Goal: Communication & Community: Answer question/provide support

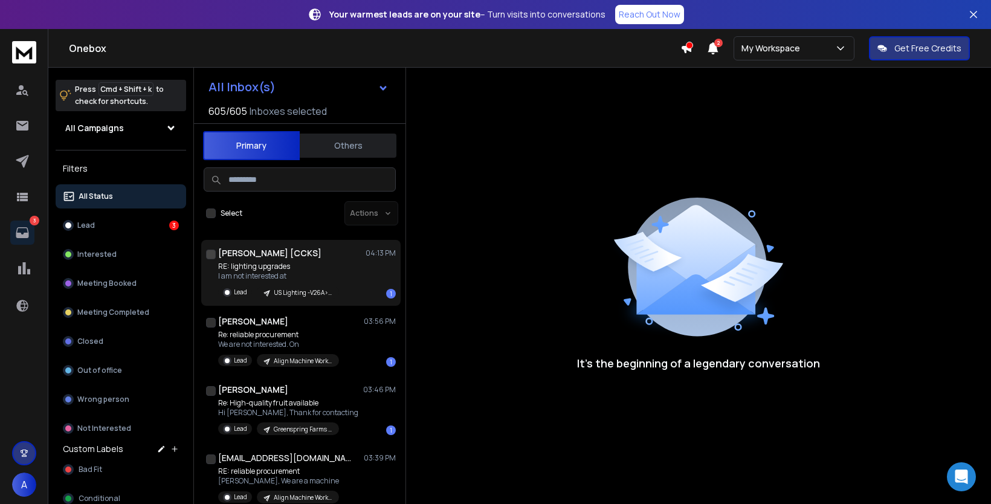
click at [328, 262] on p "RE: lighting upgrades" at bounding box center [278, 267] width 121 height 10
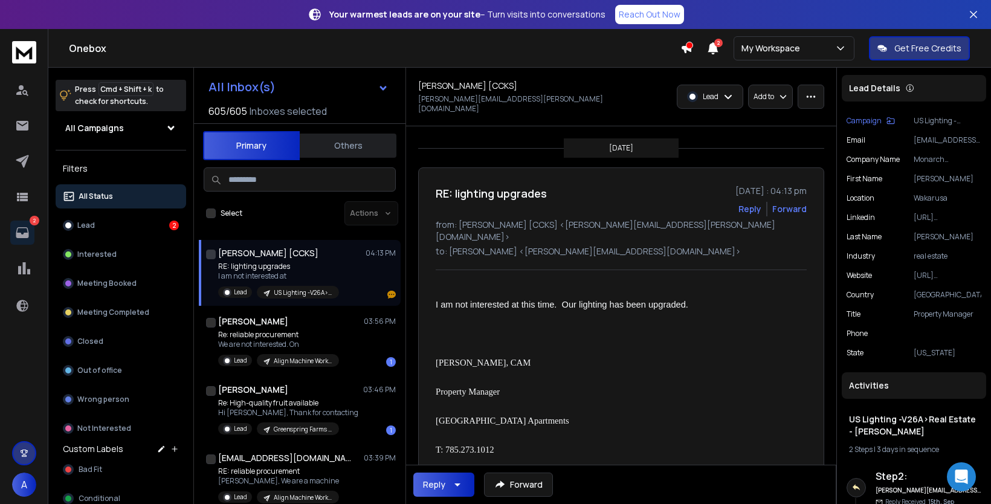
drag, startPoint x: 406, startPoint y: 256, endPoint x: 404, endPoint y: 283, distance: 26.6
click at [404, 287] on div "All Inbox(s) 605 / 605 Inboxes selected Primary Others Select Actions Cindy Dav…" at bounding box center [592, 320] width 798 height 504
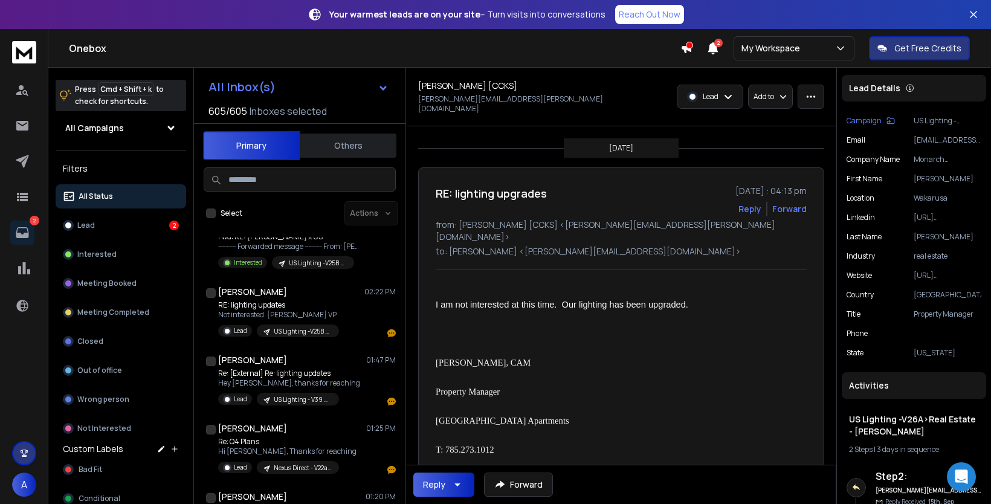
scroll to position [560, 0]
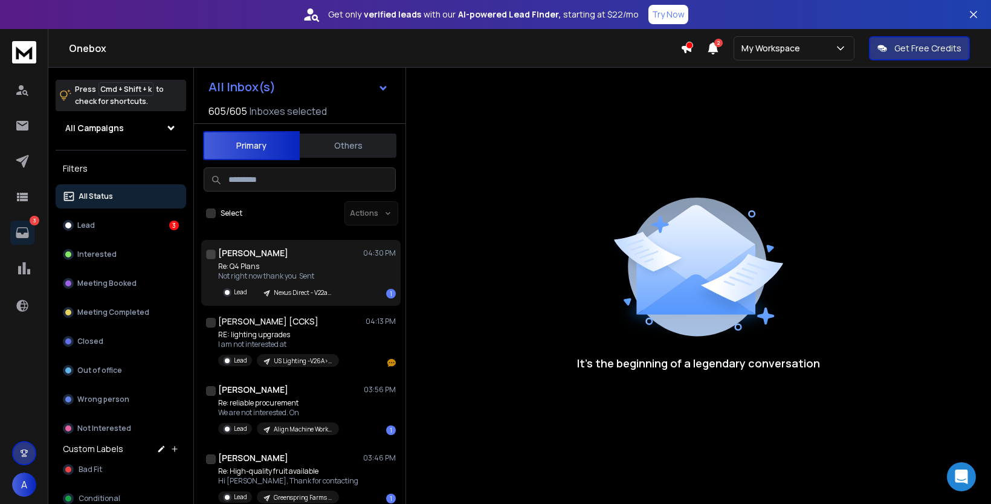
click at [331, 274] on p "Not right now thank you Sent" at bounding box center [278, 276] width 121 height 10
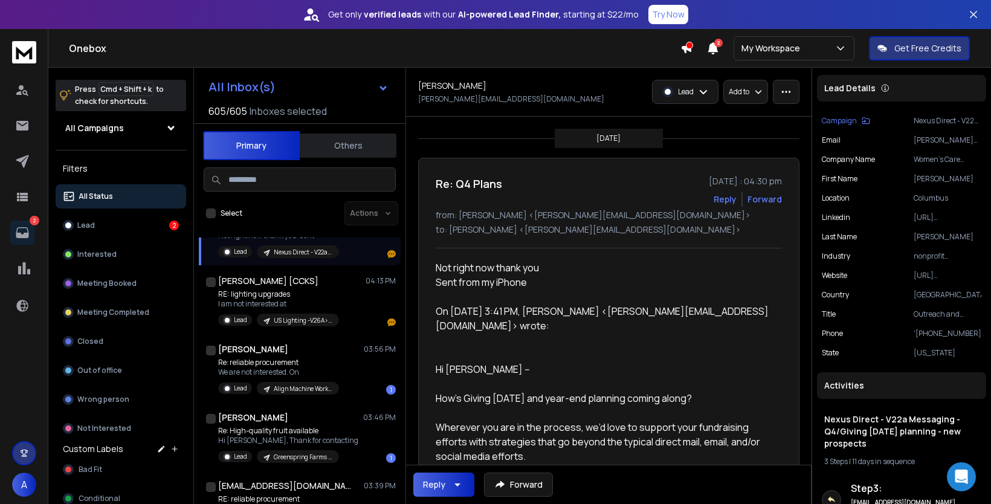
scroll to position [80, 0]
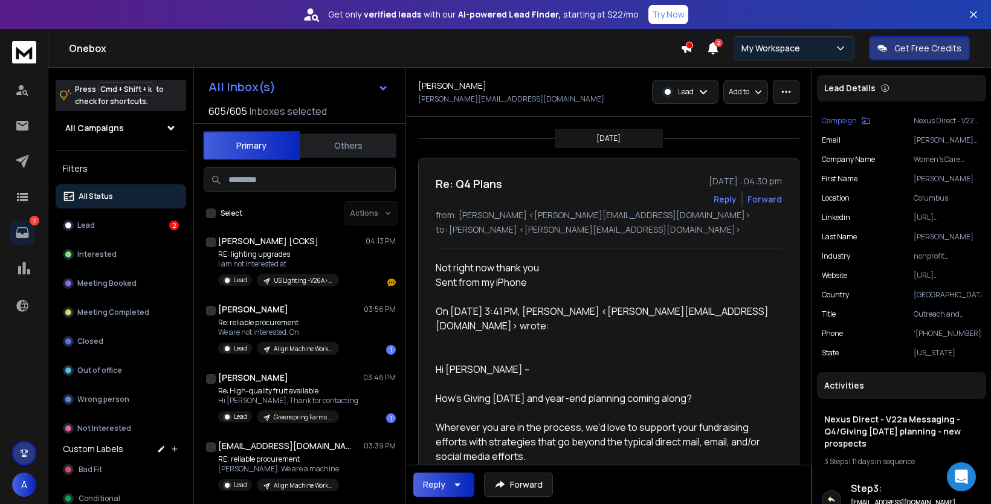
click at [786, 48] on p "My Workspace" at bounding box center [773, 48] width 63 height 12
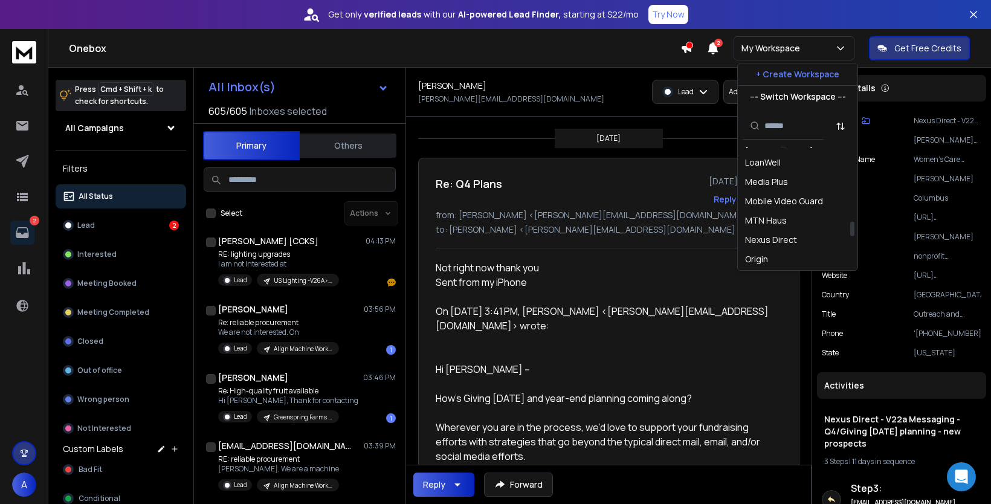
drag, startPoint x: 852, startPoint y: 158, endPoint x: 815, endPoint y: 227, distance: 78.2
click at [855, 231] on div at bounding box center [852, 229] width 4 height 15
click at [776, 233] on div "Nexus Direct" at bounding box center [771, 239] width 52 height 12
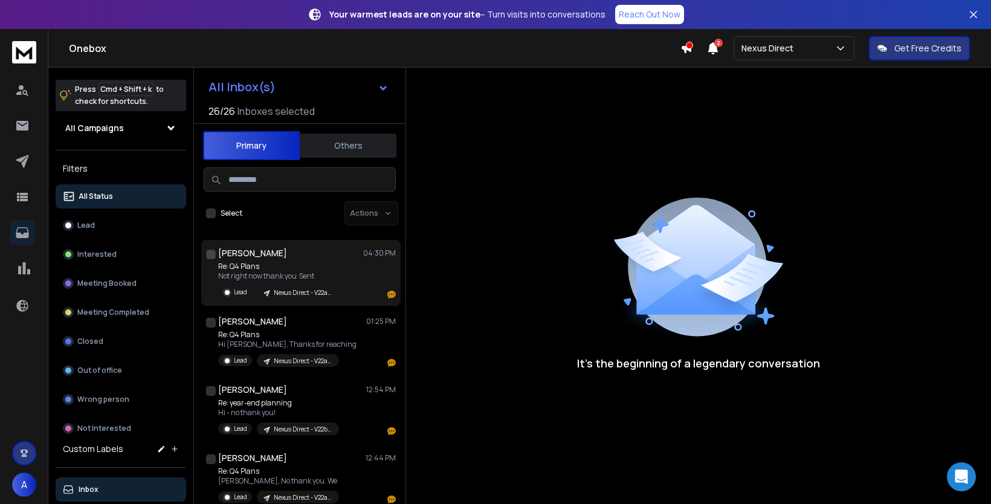
click at [333, 274] on p "Not right now thank you Sent" at bounding box center [278, 276] width 121 height 10
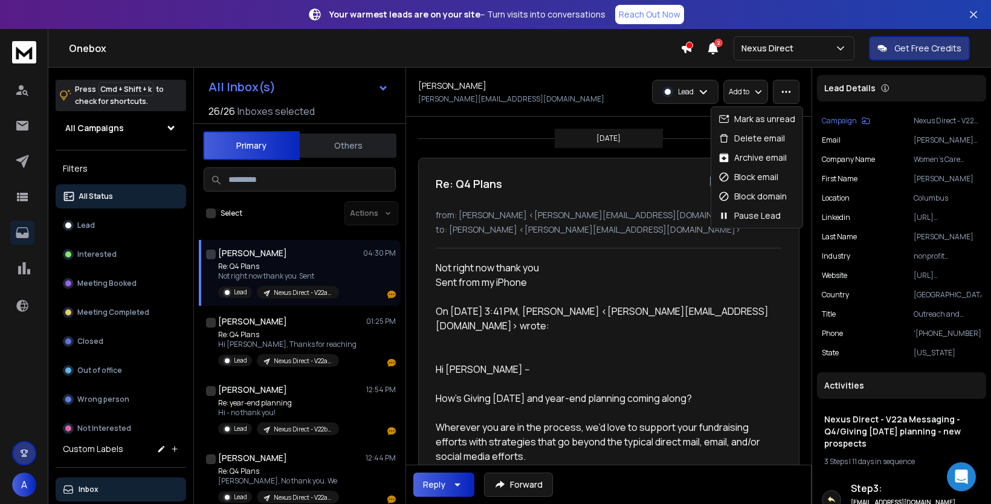
click at [783, 94] on icon "button" at bounding box center [786, 91] width 11 height 11
click at [513, 494] on button "Forward" at bounding box center [518, 485] width 69 height 24
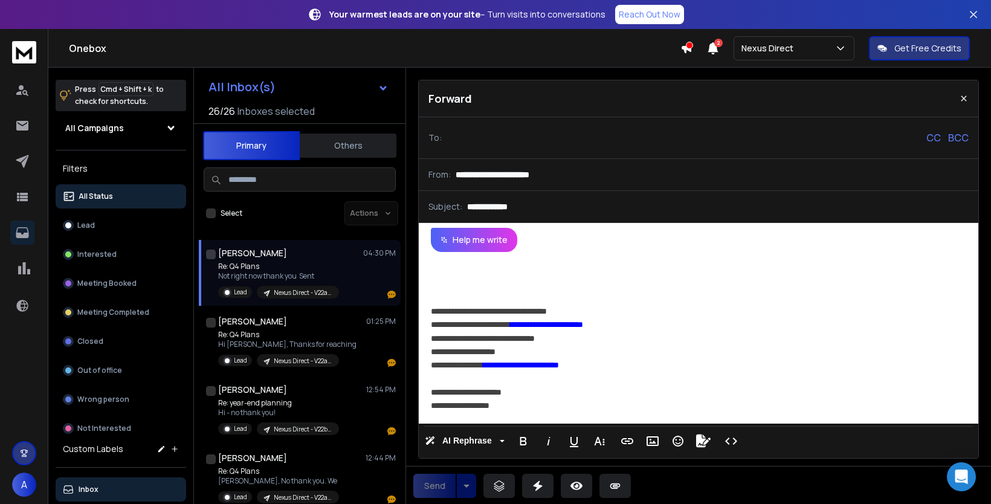
click at [504, 131] on input at bounding box center [489, 138] width 85 height 22
type input "**********"
click at [421, 493] on button "Send" at bounding box center [434, 486] width 42 height 24
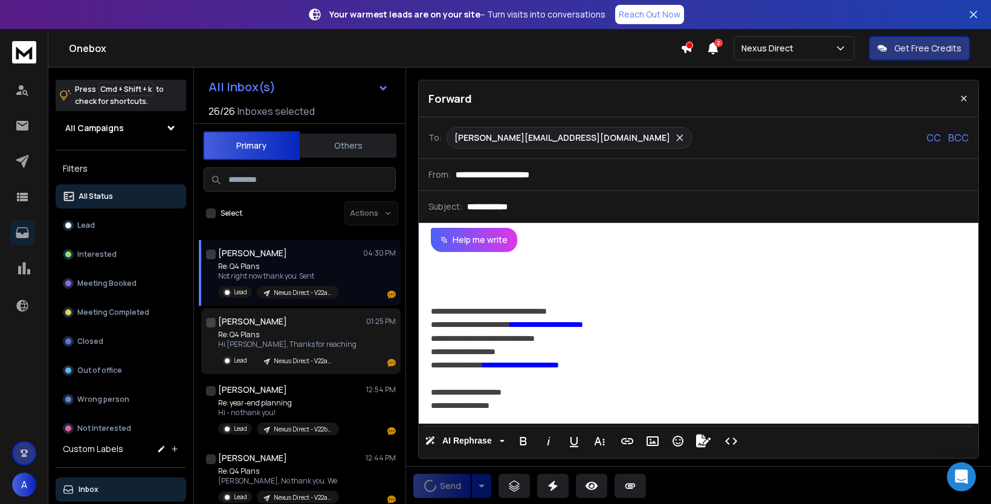
click at [299, 345] on p "Hi Lin, Thanks for reaching" at bounding box center [287, 345] width 138 height 10
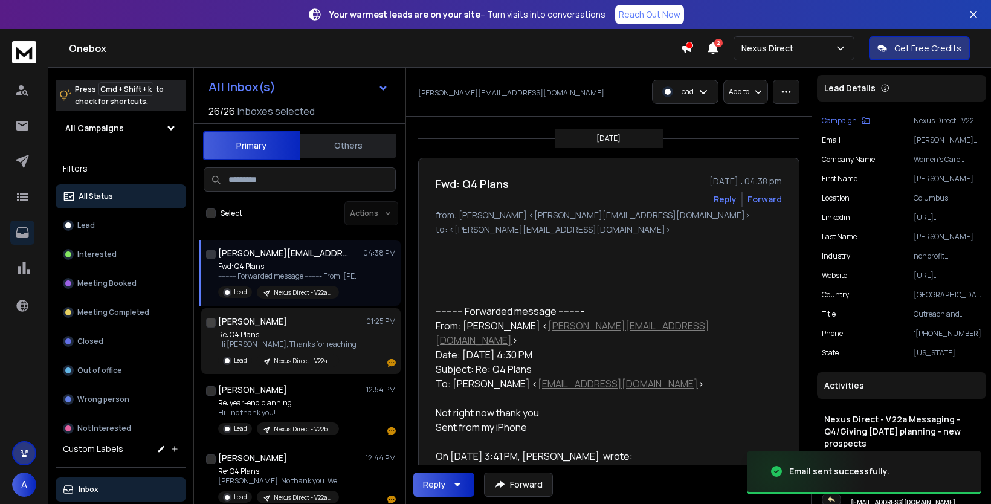
click at [308, 338] on p "Re: Q4 Plans" at bounding box center [287, 335] width 138 height 10
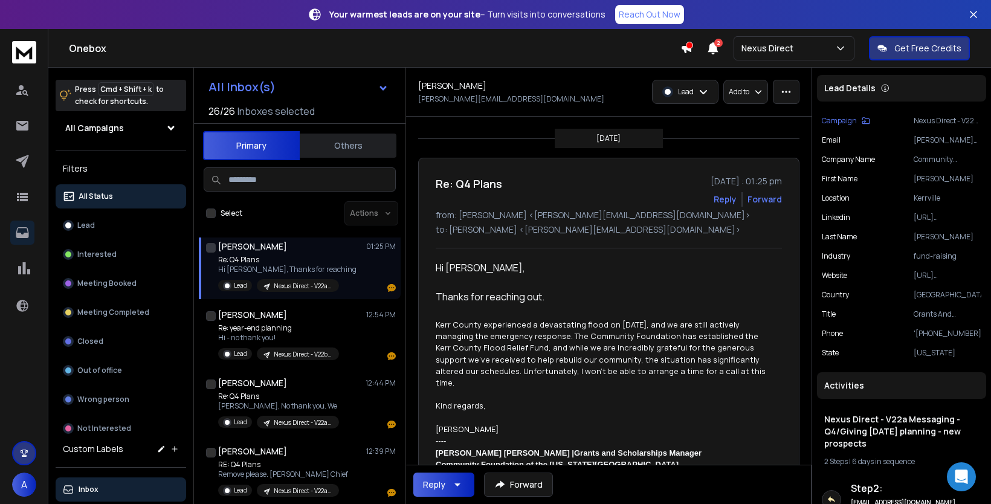
scroll to position [109, 0]
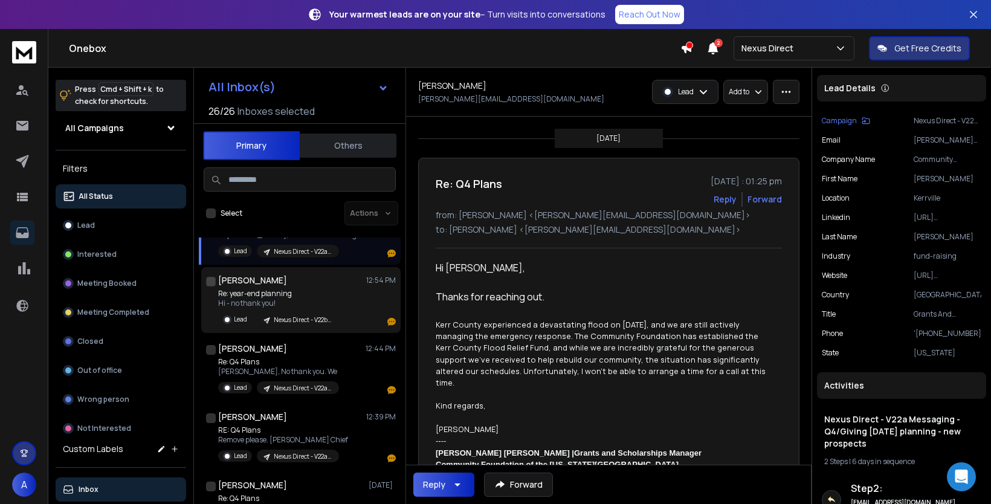
click at [344, 294] on div "Re: year-end planning Hi - no thank you! Lead Nexus Direct - V22b Messaging - Q…" at bounding box center [307, 307] width 178 height 37
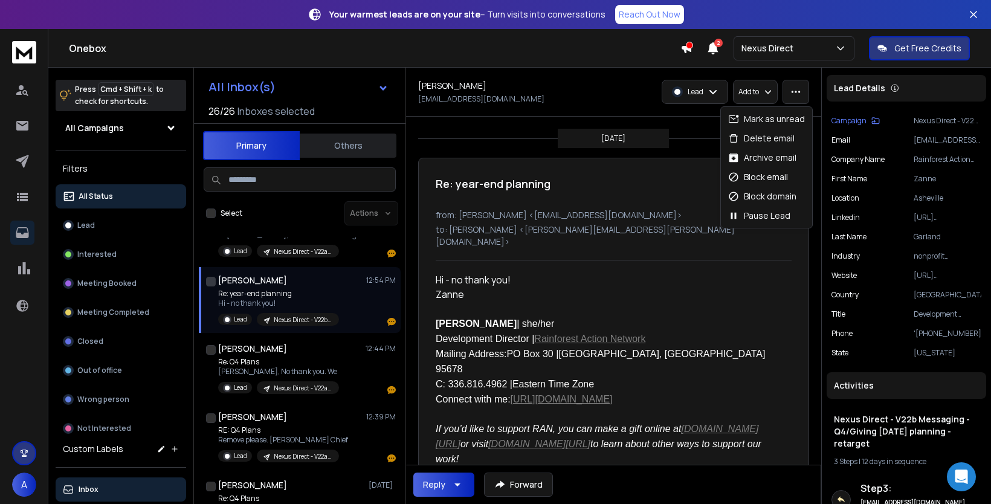
click at [800, 99] on button "button" at bounding box center [796, 92] width 27 height 24
click at [523, 487] on button "Forward" at bounding box center [518, 485] width 69 height 24
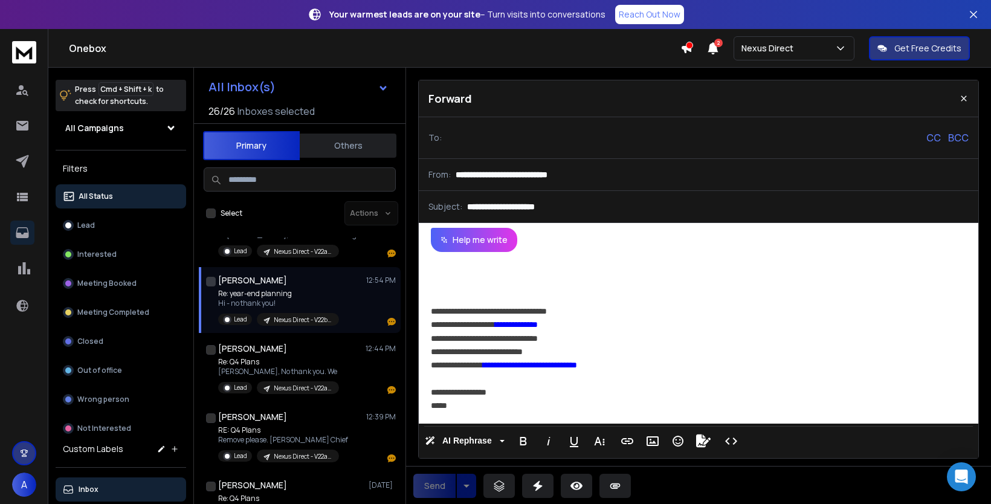
click at [486, 137] on input at bounding box center [489, 138] width 85 height 22
type input "**********"
click at [580, 250] on div "Help me write" at bounding box center [699, 238] width 560 height 31
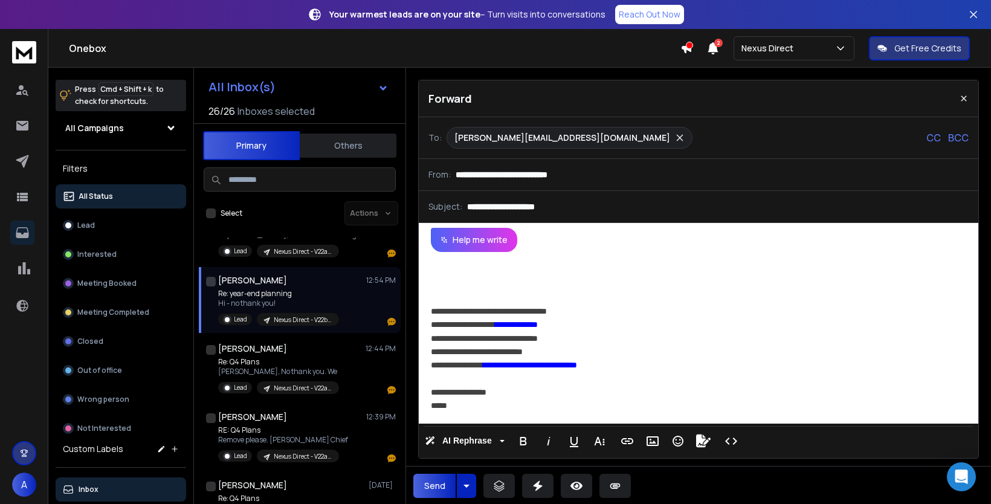
click at [437, 488] on button "Send" at bounding box center [434, 486] width 42 height 24
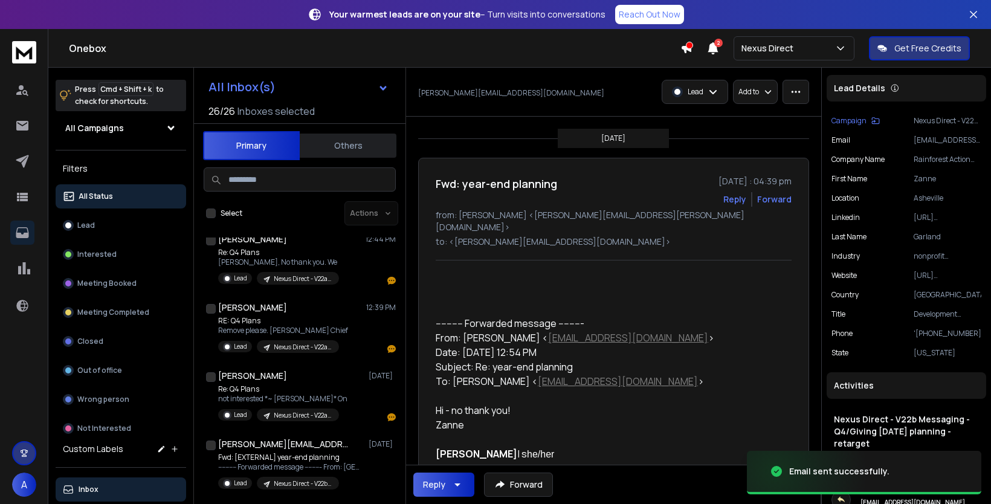
scroll to position [242, 0]
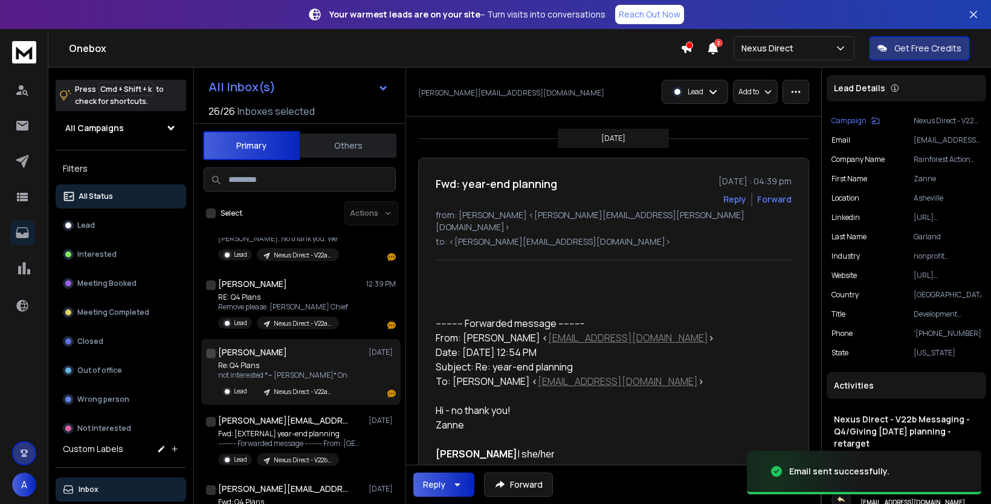
click at [306, 375] on p "not interested *~ [PERSON_NAME]* On" at bounding box center [282, 376] width 129 height 10
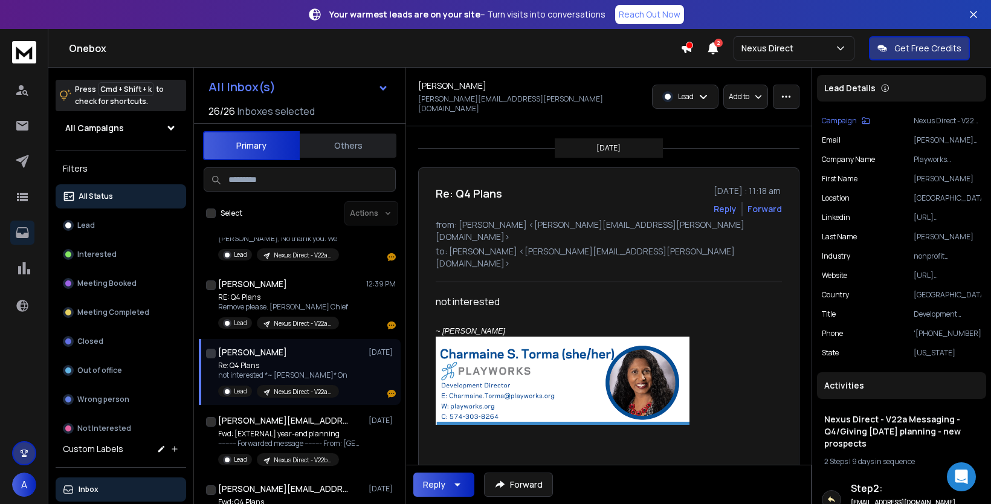
drag, startPoint x: 406, startPoint y: 270, endPoint x: 411, endPoint y: 224, distance: 46.3
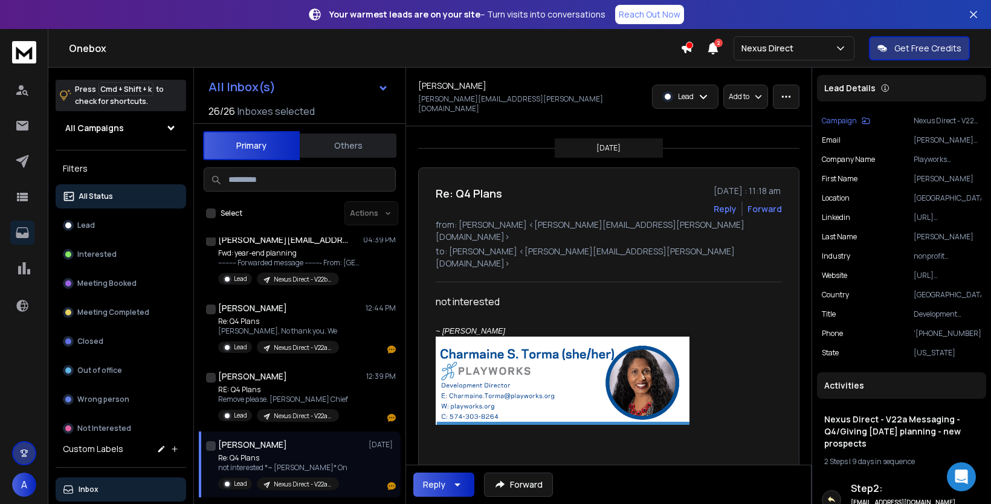
scroll to position [0, 0]
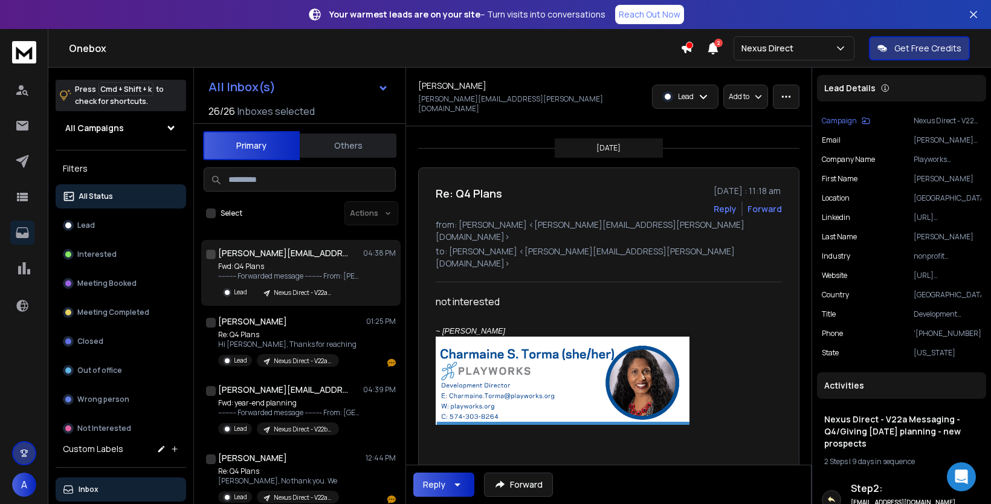
click at [300, 283] on div "Fwd: Q4 Plans ---------- Forwarded message --------- From: Madeline Lead Nexus …" at bounding box center [290, 280] width 145 height 37
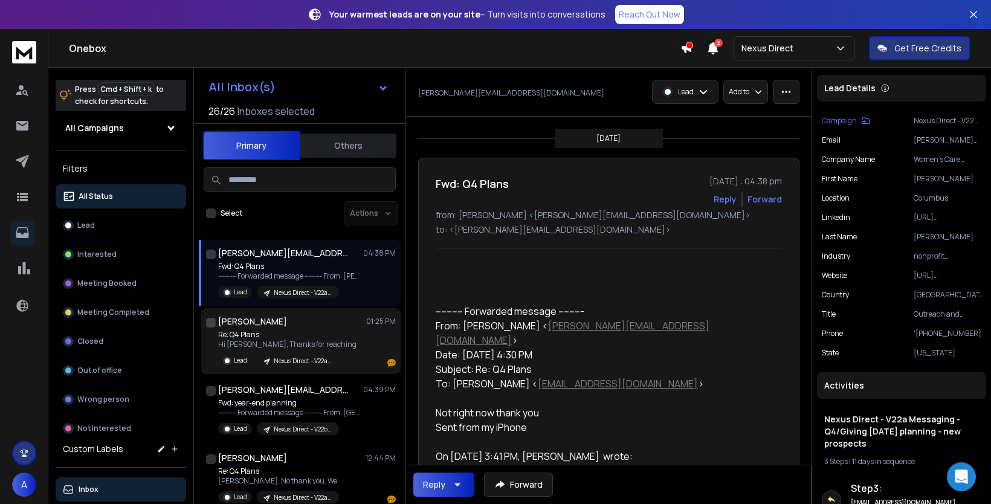
click at [311, 330] on p "Re: Q4 Plans" at bounding box center [287, 335] width 138 height 10
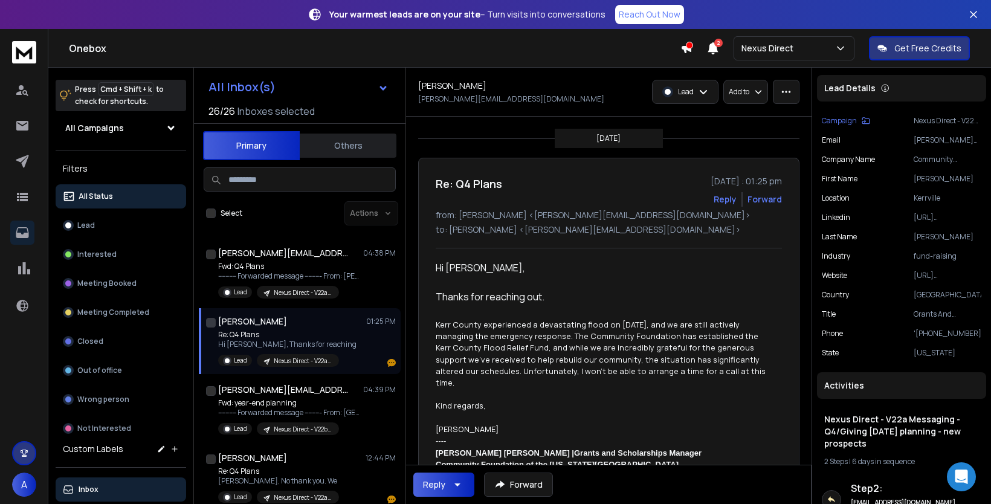
click at [944, 277] on p "https://communityfoundation.net" at bounding box center [948, 276] width 68 height 10
click at [209, 323] on button "button" at bounding box center [211, 323] width 10 height 10
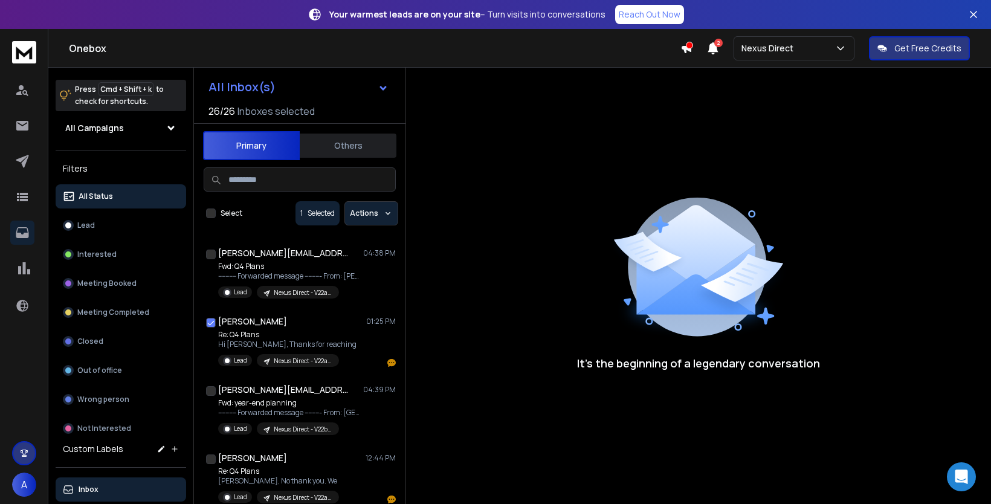
click at [365, 211] on p "Actions" at bounding box center [364, 214] width 28 height 10
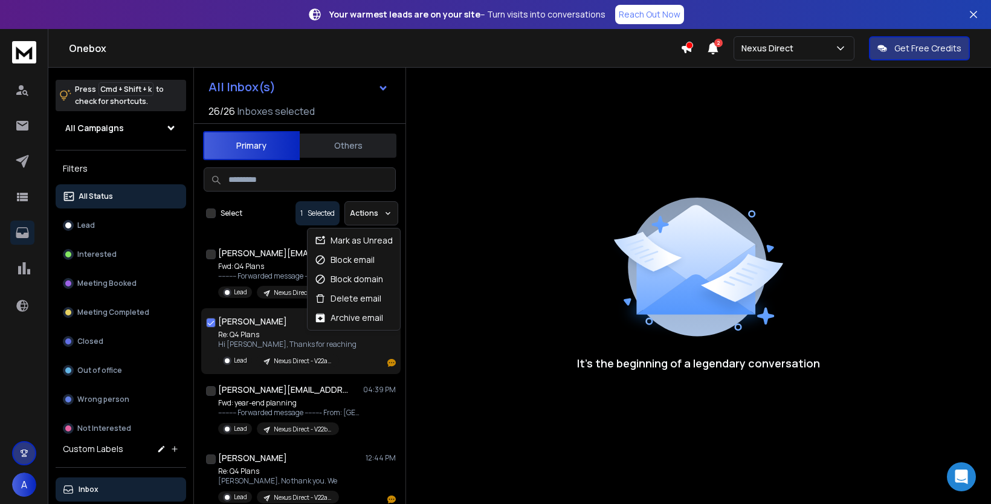
click at [212, 324] on button "button" at bounding box center [211, 323] width 10 height 10
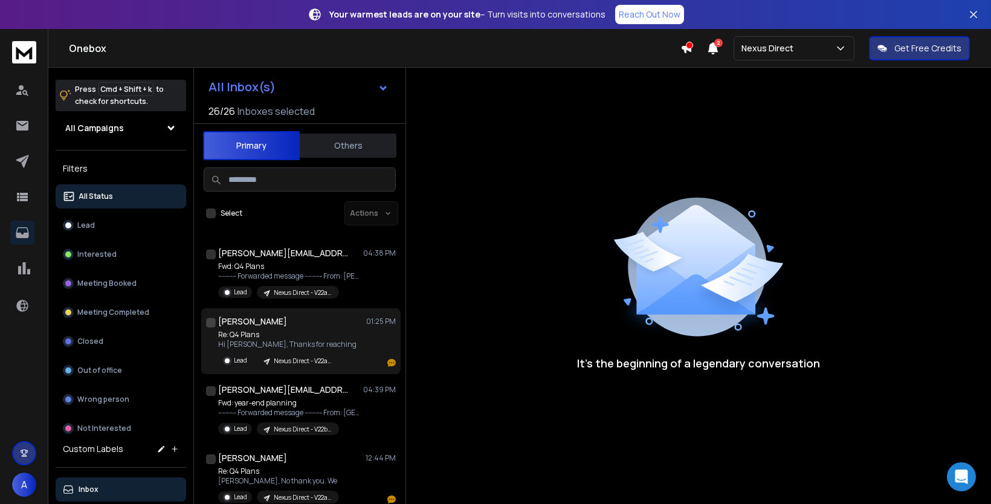
click at [297, 346] on p "Hi Lin, Thanks for reaching" at bounding box center [287, 345] width 138 height 10
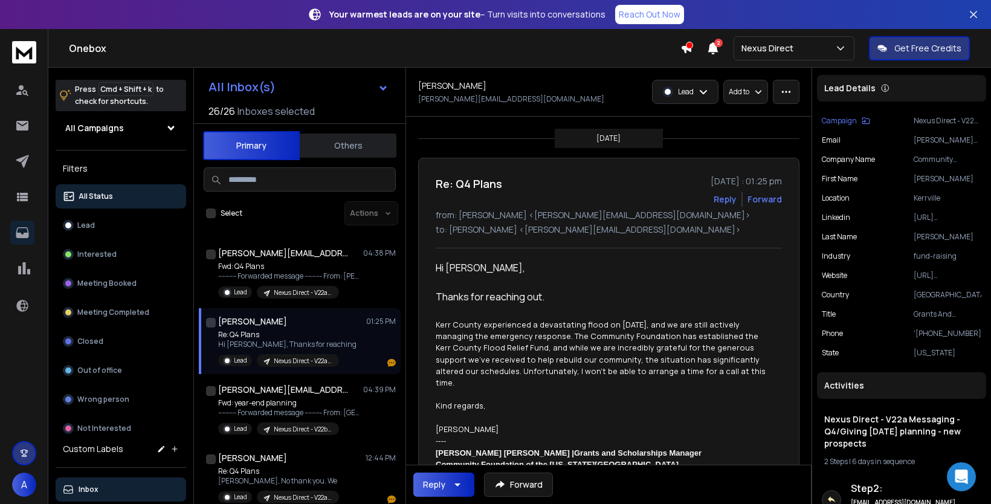
click at [212, 325] on button "button" at bounding box center [211, 323] width 10 height 10
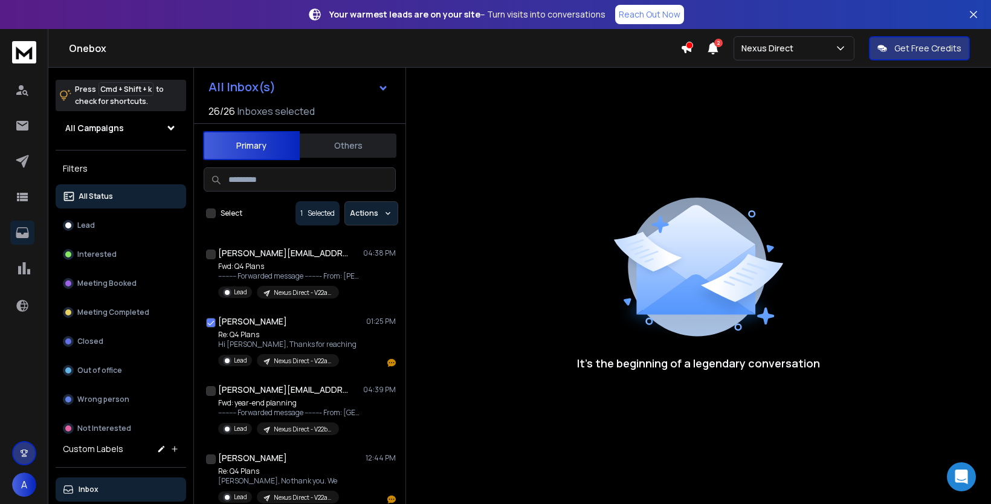
click at [385, 220] on button "Actions" at bounding box center [372, 213] width 54 height 24
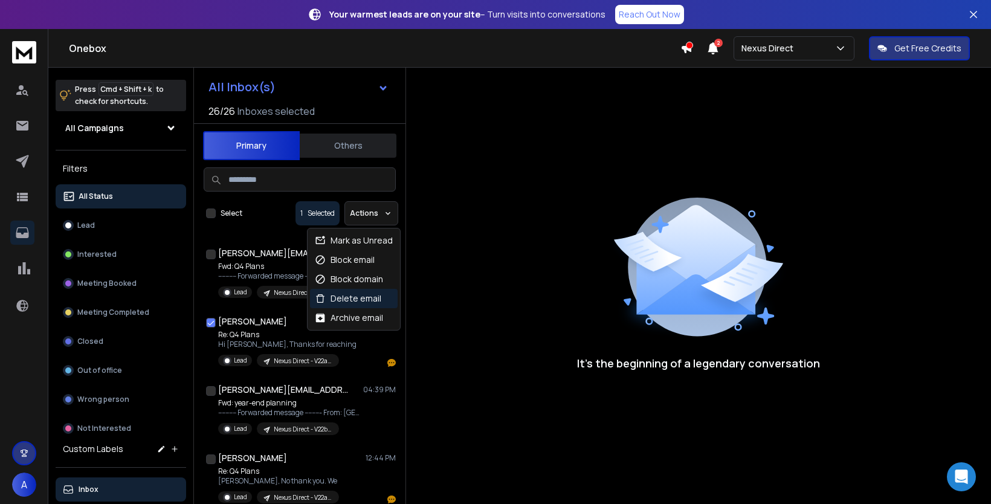
click at [348, 299] on div "Delete email" at bounding box center [348, 299] width 66 height 12
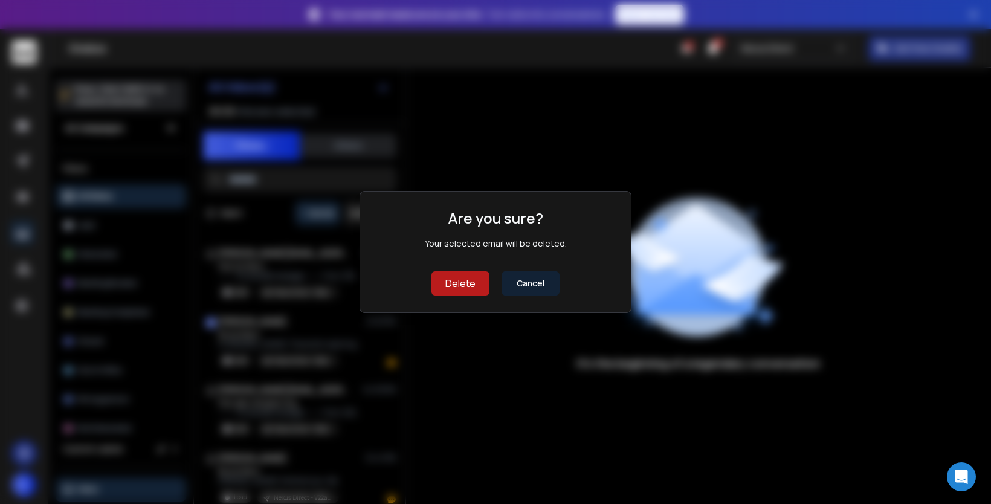
click at [445, 274] on button "Delete" at bounding box center [461, 283] width 58 height 24
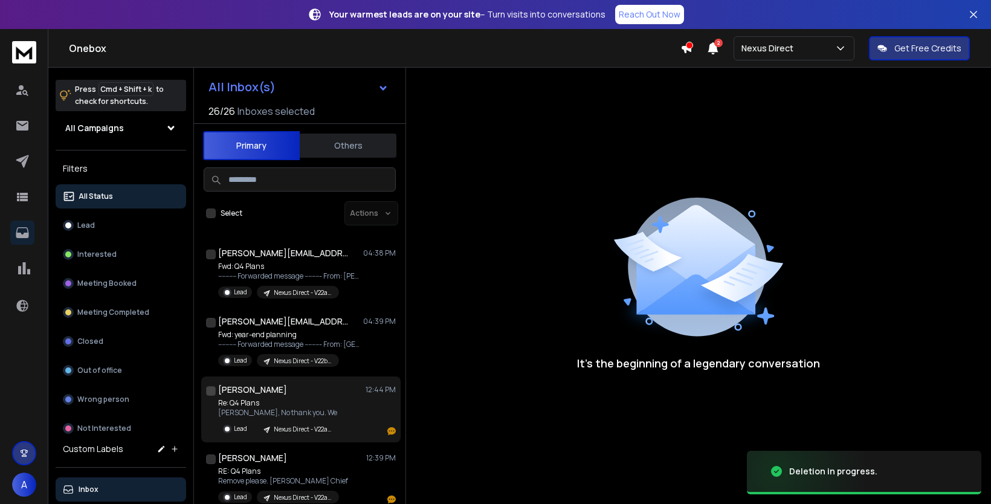
click at [328, 404] on p "Re: Q4 Plans" at bounding box center [278, 403] width 121 height 10
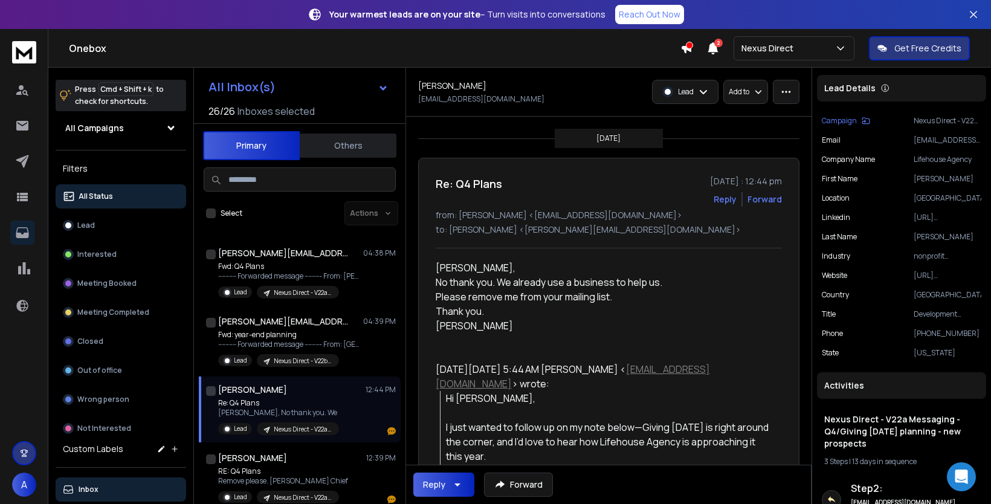
click at [769, 202] on div "Forward" at bounding box center [765, 199] width 34 height 12
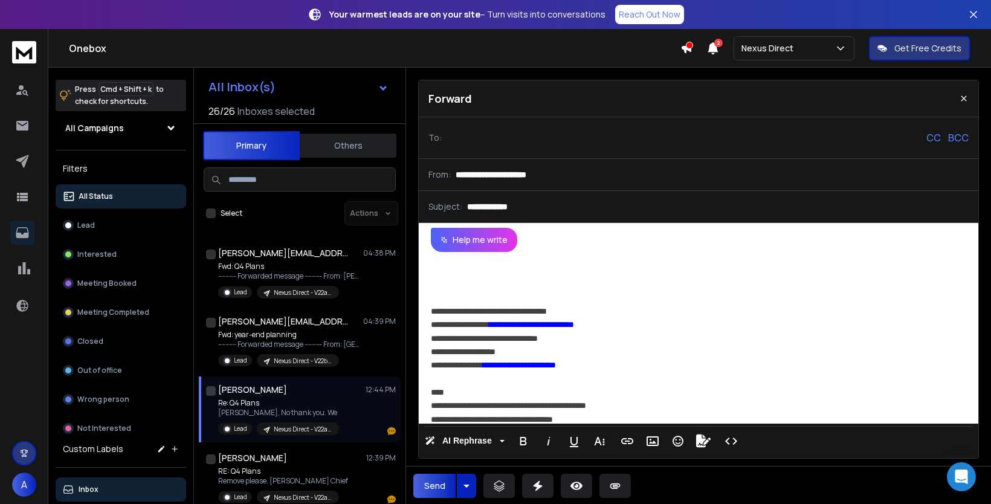
click at [514, 141] on input at bounding box center [489, 138] width 85 height 22
type input "**********"
click at [541, 264] on div at bounding box center [699, 270] width 536 height 13
click at [429, 484] on button "Send" at bounding box center [434, 486] width 42 height 24
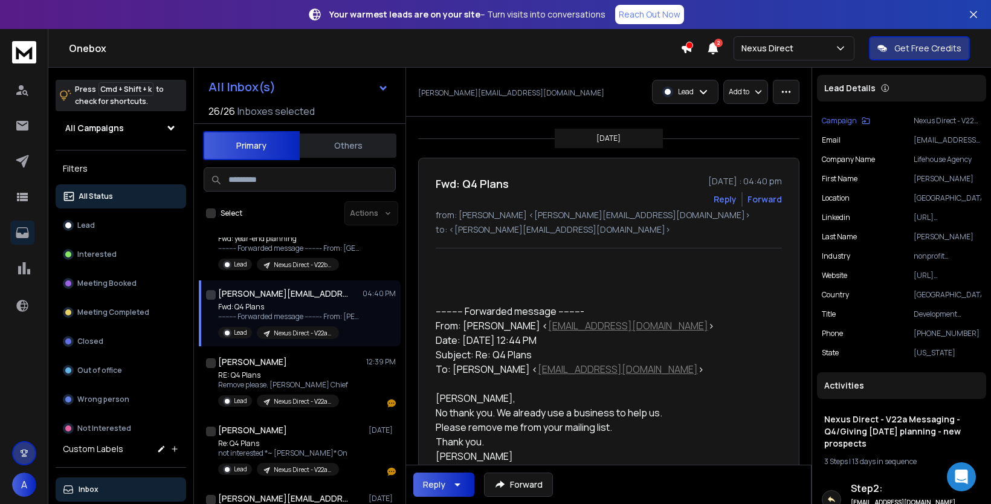
scroll to position [102, 0]
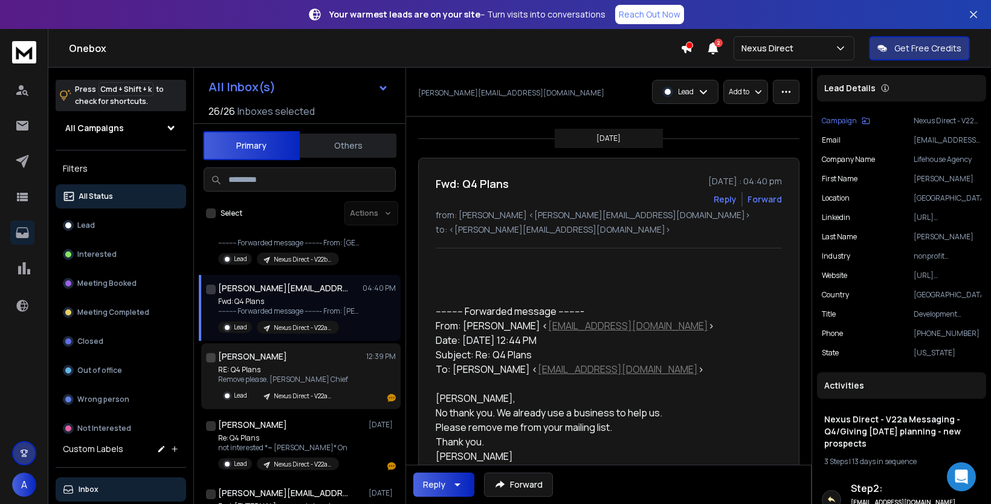
click at [263, 363] on div "Jake Adams 12:39 PM RE: Q4 Plans Remove please. Jake Adams Chief Lead Nexus Dir…" at bounding box center [307, 376] width 178 height 51
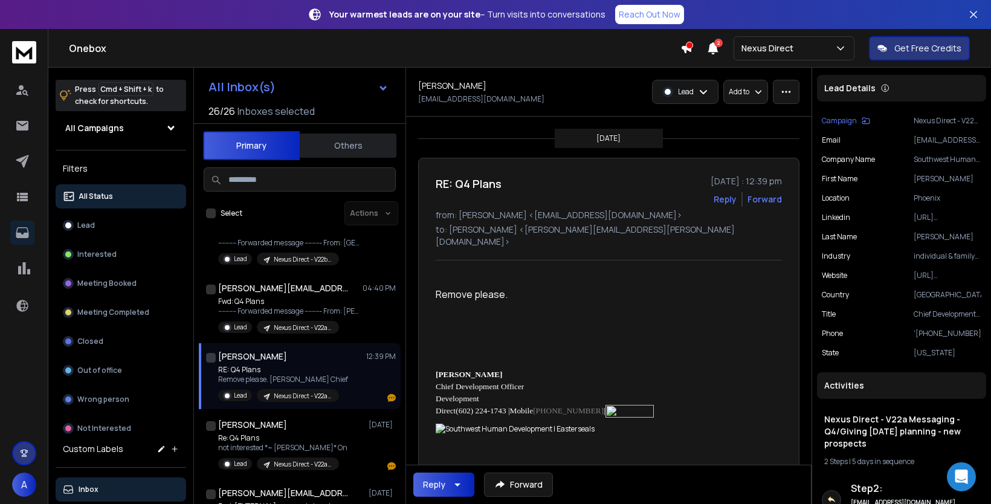
click at [794, 97] on button "button" at bounding box center [786, 92] width 27 height 24
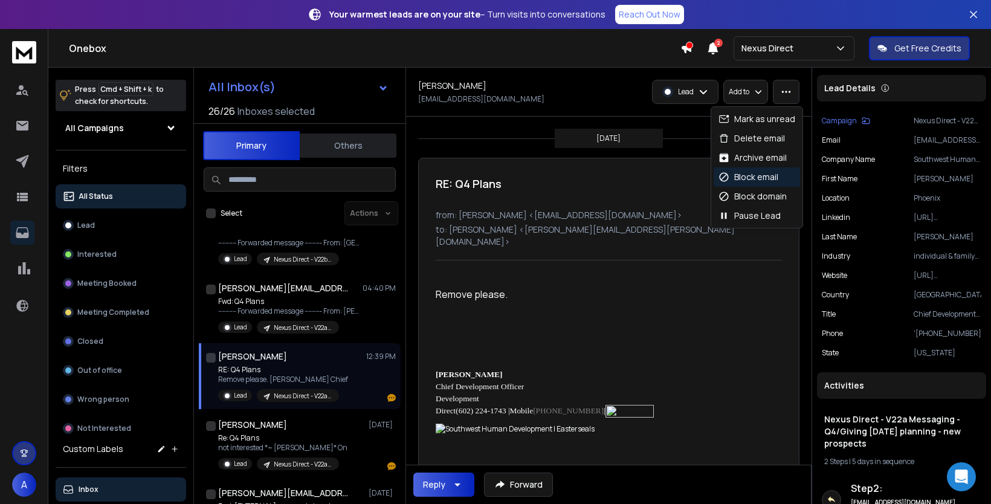
click at [768, 181] on div "Block email" at bounding box center [749, 177] width 60 height 12
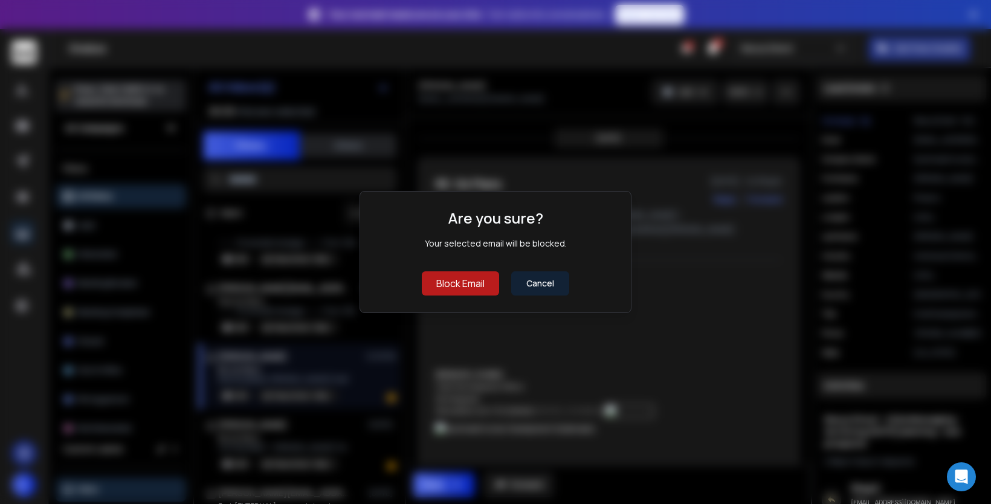
click at [484, 289] on button "Block Email" at bounding box center [460, 283] width 77 height 24
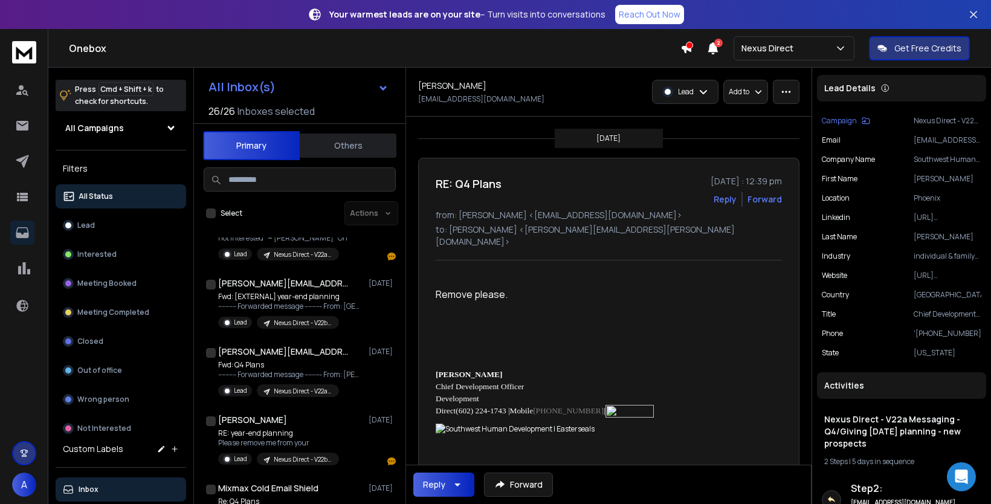
scroll to position [317, 0]
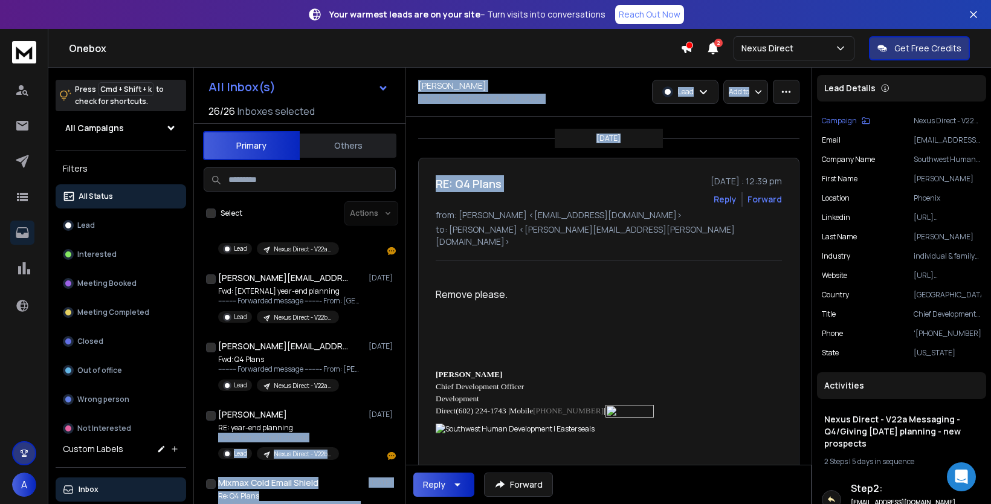
drag, startPoint x: 314, startPoint y: 432, endPoint x: 652, endPoint y: 172, distance: 426.4
click at [648, 176] on div "All Inbox(s) 26 / 26 Inboxes selected Primary Others Select Actions chris@revbo…" at bounding box center [592, 320] width 798 height 504
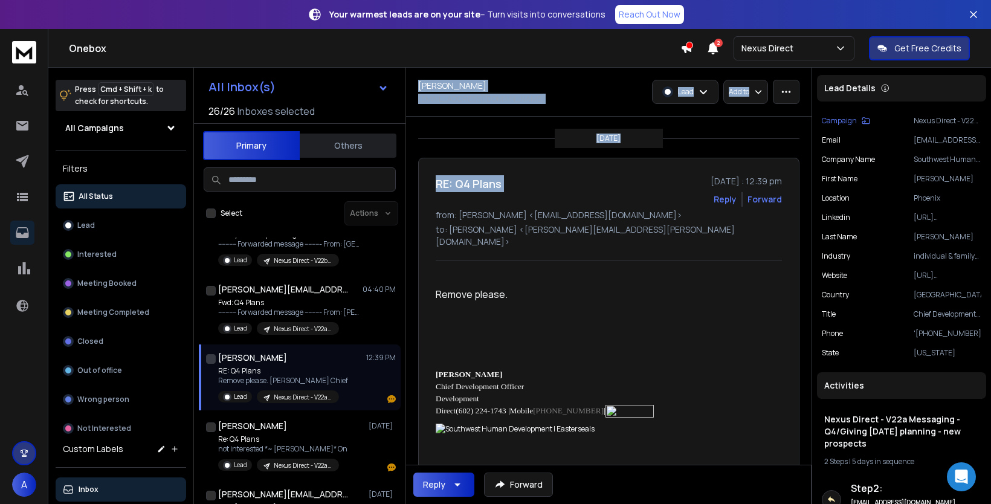
click at [786, 91] on icon "button" at bounding box center [786, 91] width 11 height 11
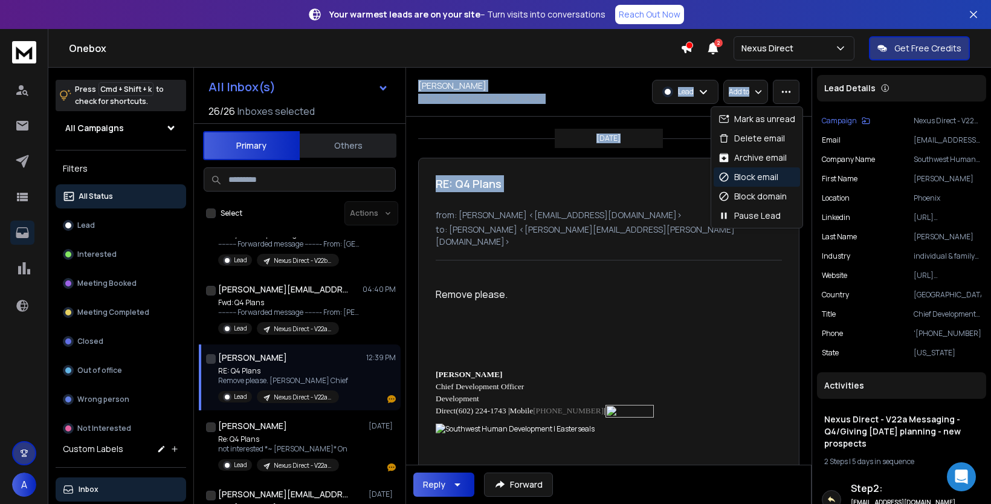
click at [762, 178] on div "Block email" at bounding box center [749, 177] width 60 height 12
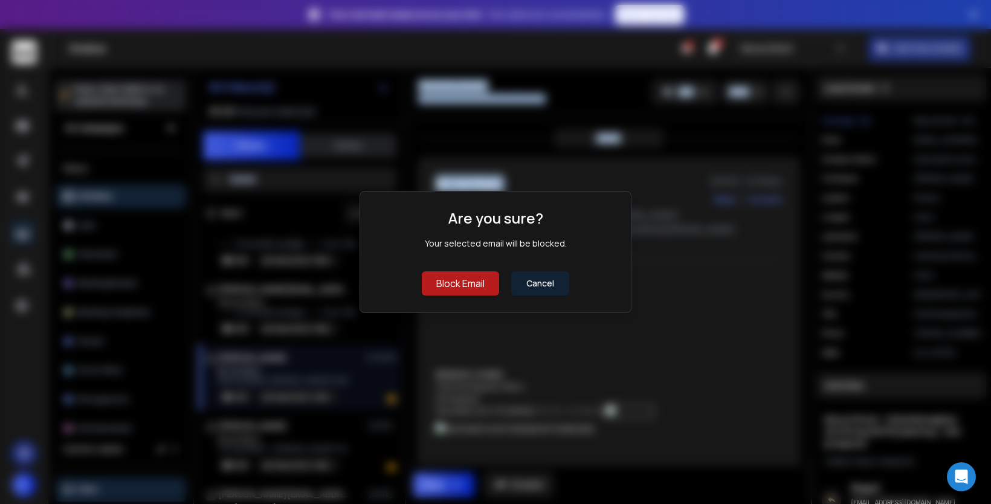
click at [498, 286] on button "Block Email" at bounding box center [460, 283] width 77 height 24
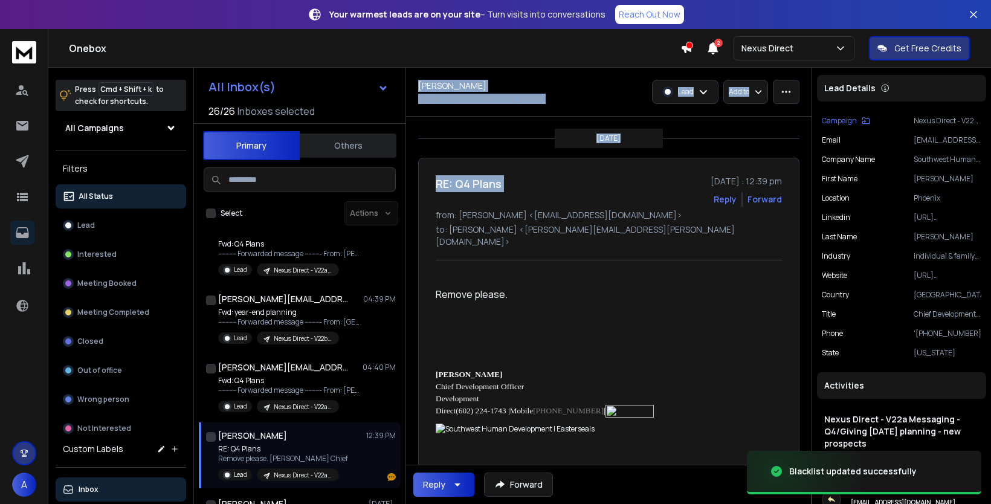
scroll to position [0, 0]
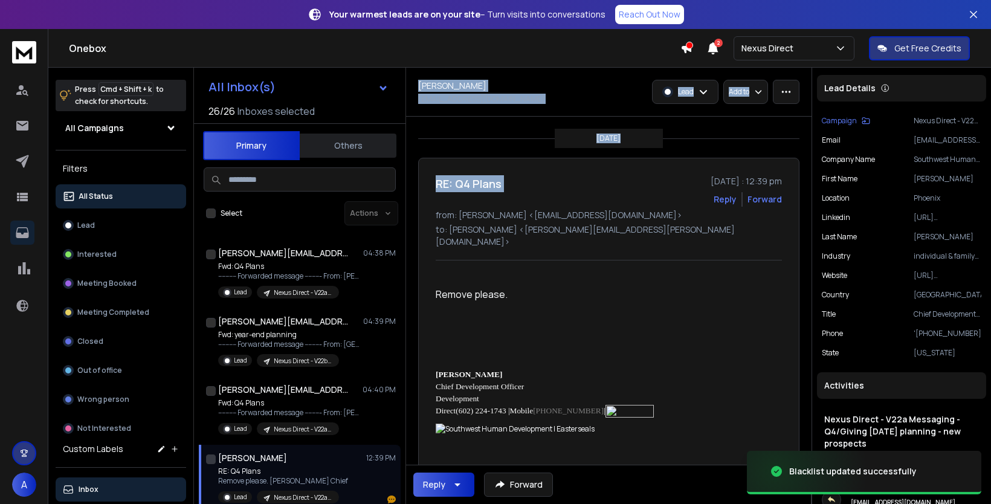
drag, startPoint x: 401, startPoint y: 266, endPoint x: 412, endPoint y: 181, distance: 85.9
click at [412, 181] on div "All Inbox(s) 26 / 26 Inboxes selected Primary Others Select Actions chris@revbo…" at bounding box center [592, 320] width 798 height 504
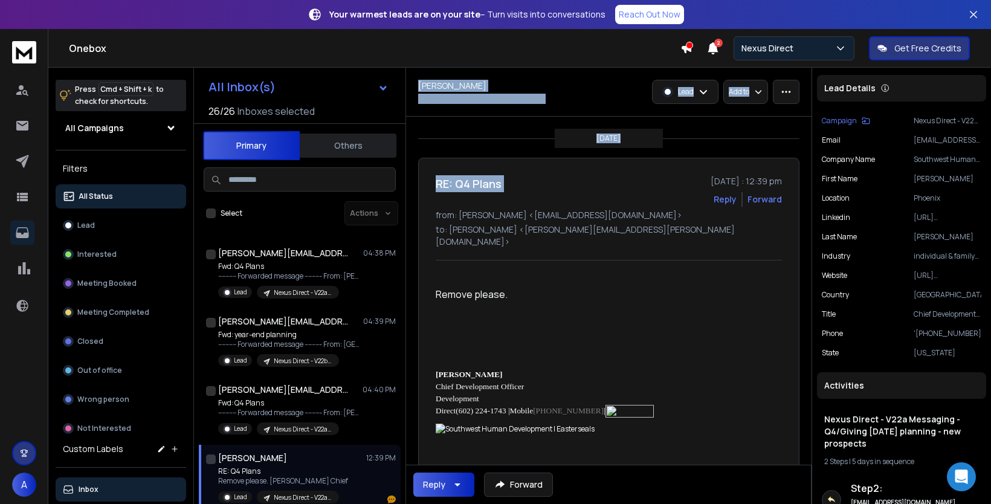
click at [803, 56] on button "Nexus Direct" at bounding box center [794, 48] width 121 height 24
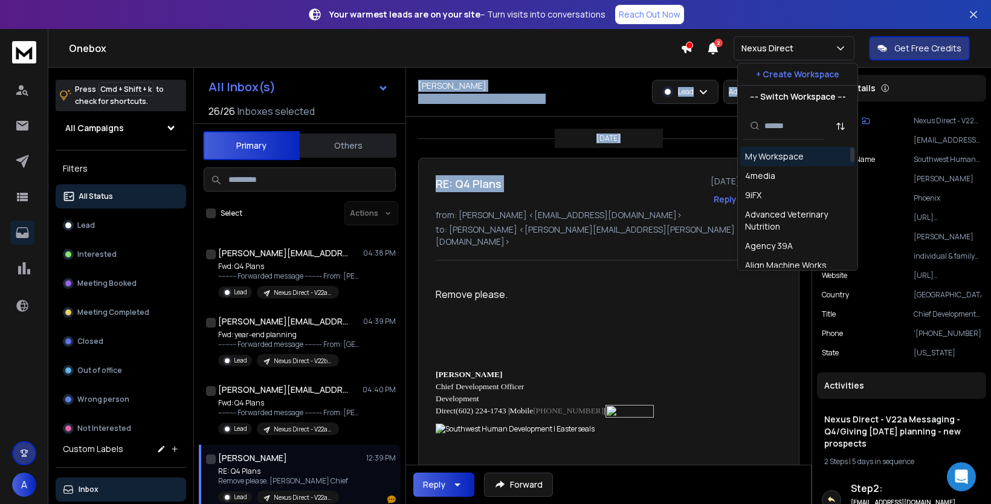
click at [772, 158] on div "My Workspace" at bounding box center [774, 157] width 59 height 12
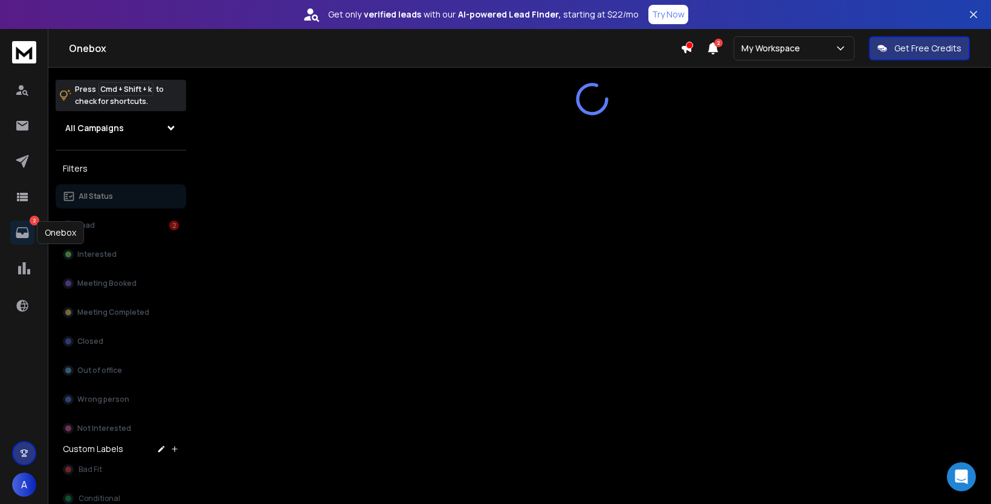
click at [22, 227] on icon at bounding box center [22, 232] width 13 height 11
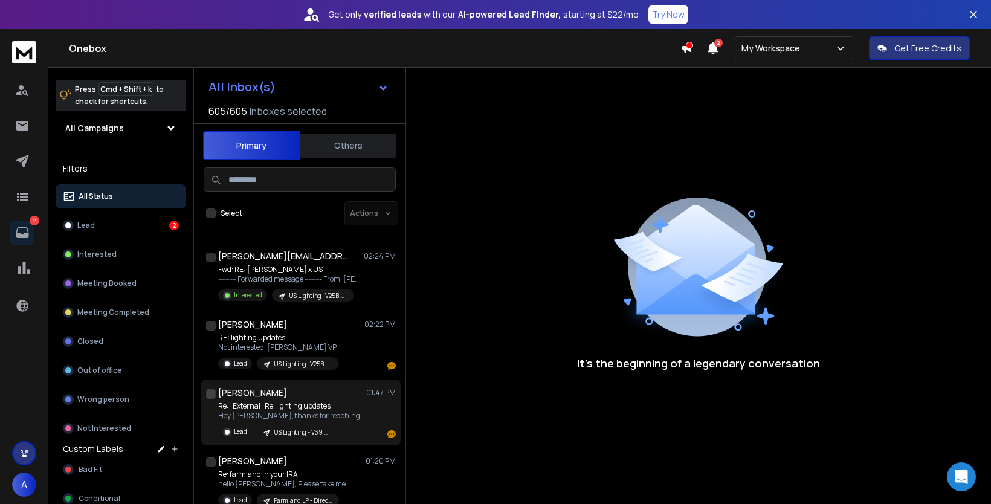
scroll to position [686, 0]
